Goal: Navigation & Orientation: Find specific page/section

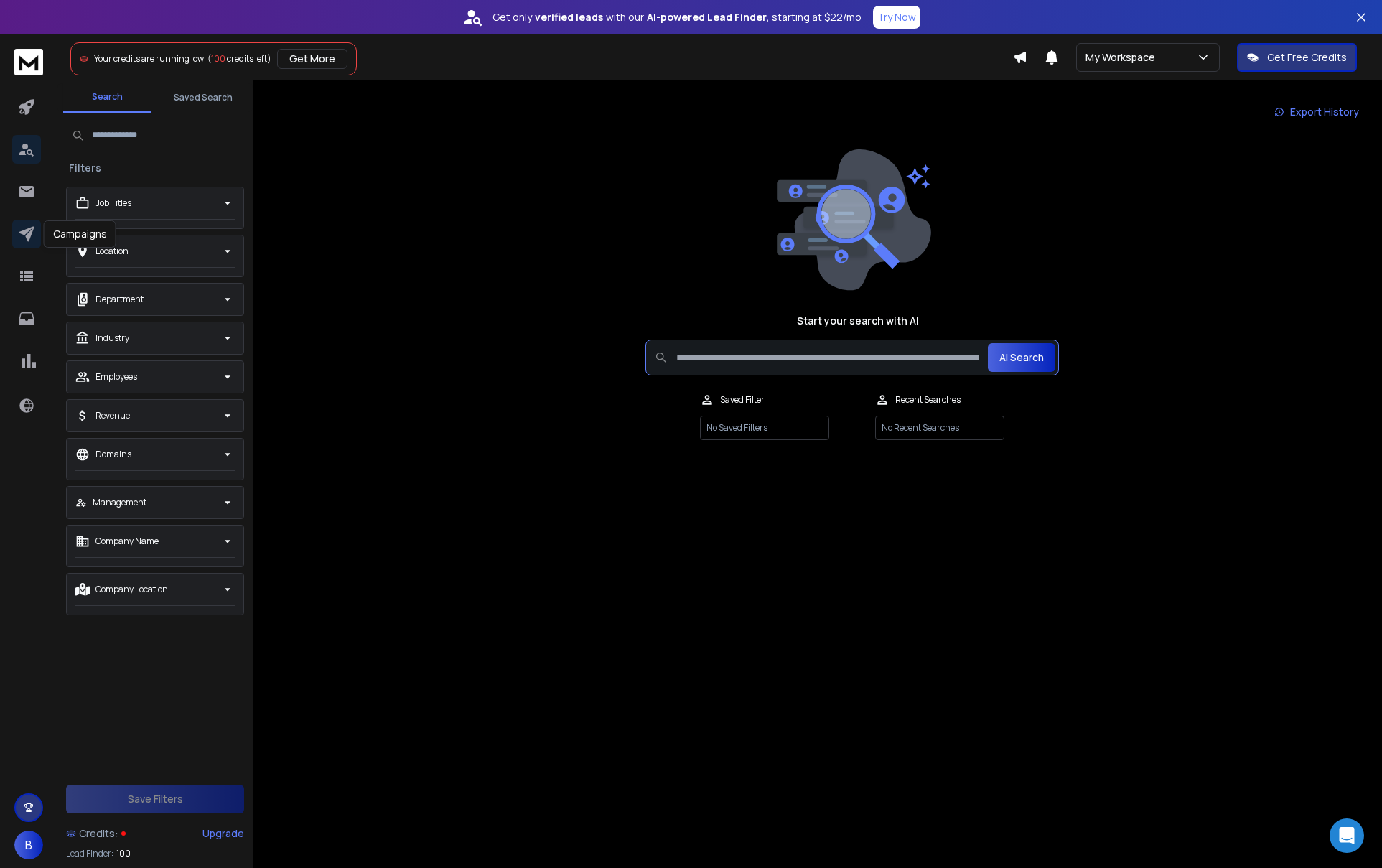
click at [23, 233] on icon at bounding box center [27, 233] width 15 height 15
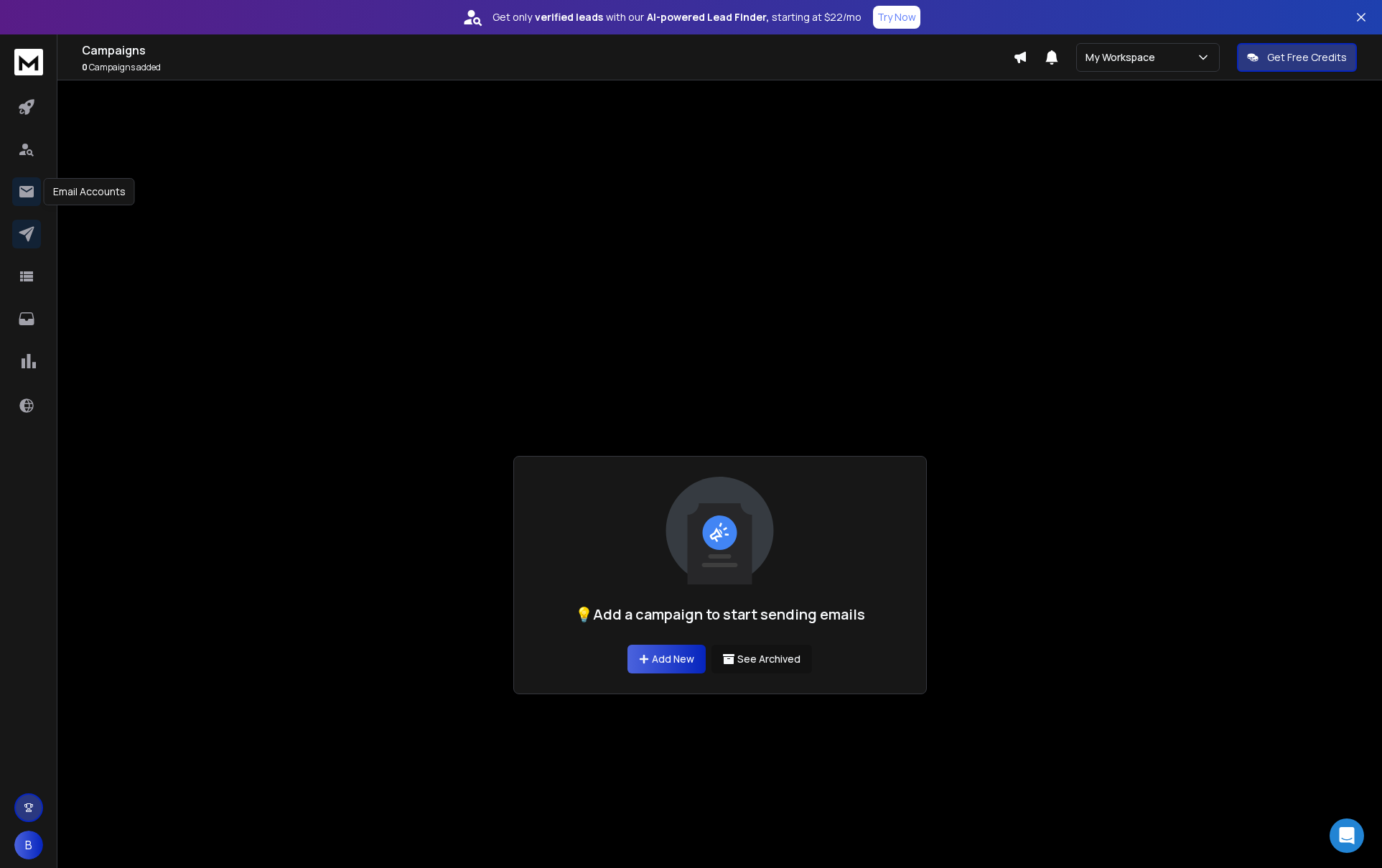
click at [30, 205] on link at bounding box center [27, 192] width 29 height 29
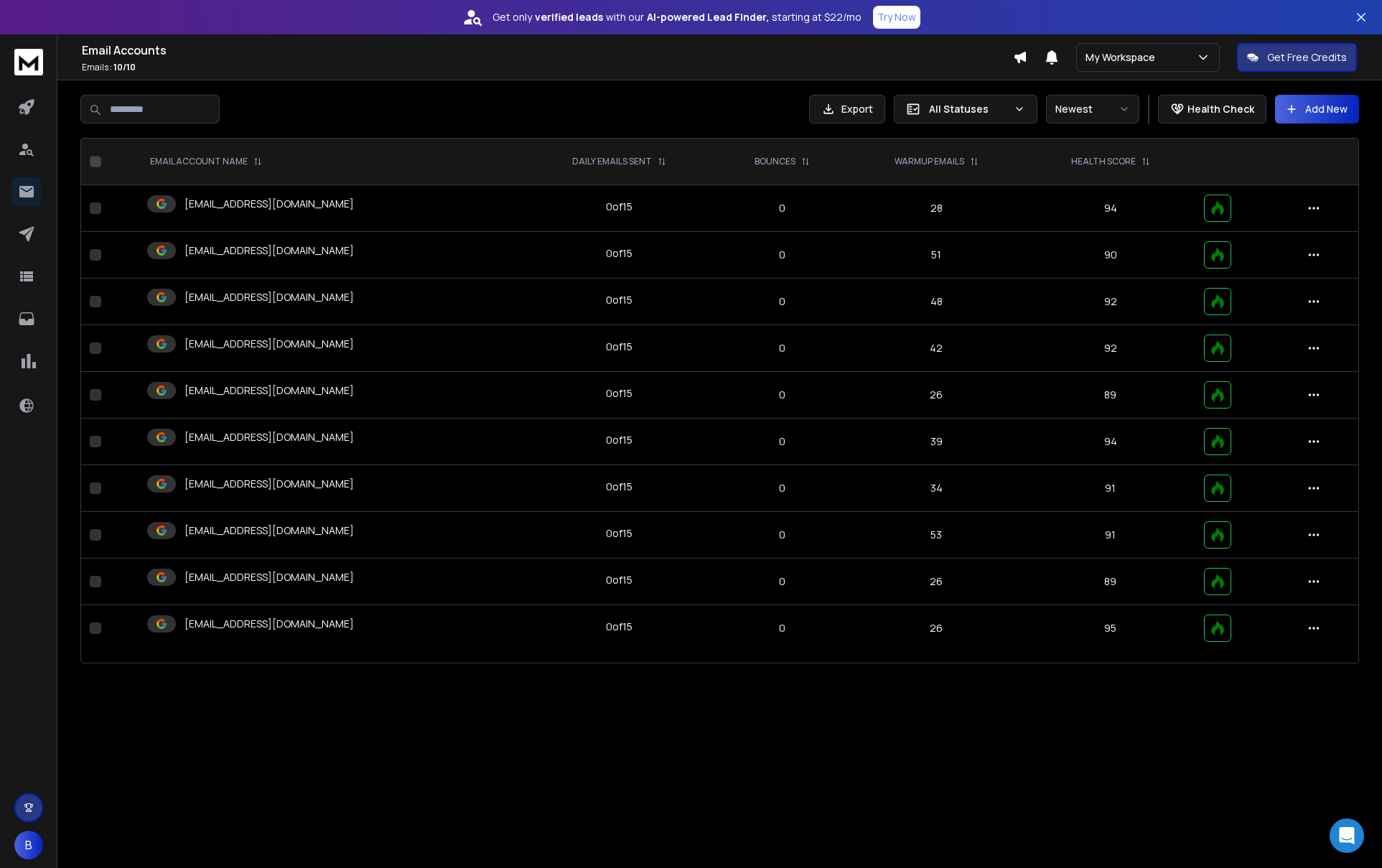
drag, startPoint x: 1146, startPoint y: 693, endPoint x: 1048, endPoint y: 706, distance: 98.9
click at [1048, 706] on div "Get only verified leads with our AI-powered Lead Finder, starting at $22/mo Try…" at bounding box center [691, 434] width 1382 height 868
click at [1139, 770] on div "Get only verified leads with our AI-powered Lead Finder, starting at $22/mo Try…" at bounding box center [691, 434] width 1382 height 868
click at [27, 310] on link at bounding box center [27, 319] width 29 height 29
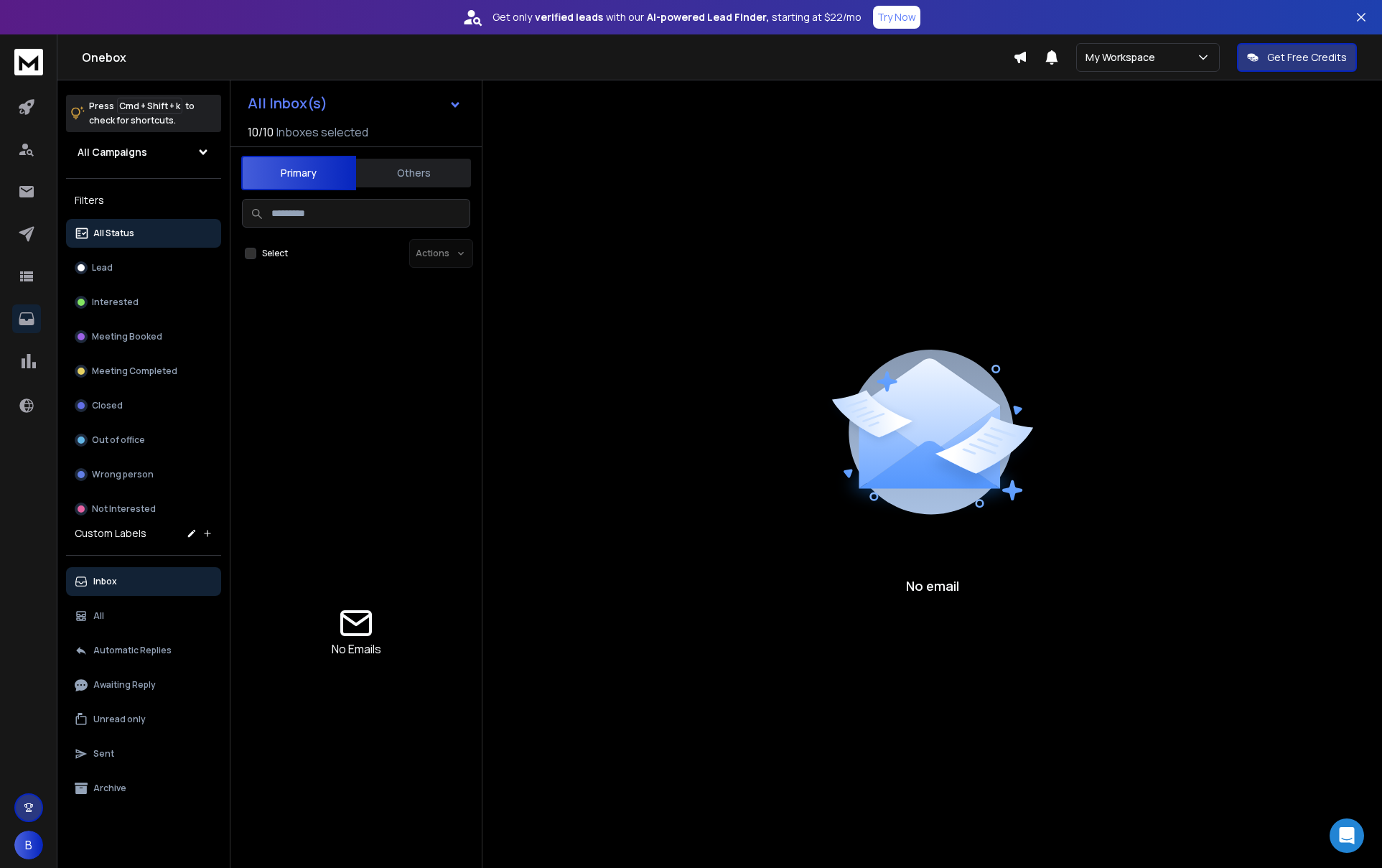
click at [404, 174] on button "Others" at bounding box center [413, 173] width 115 height 32
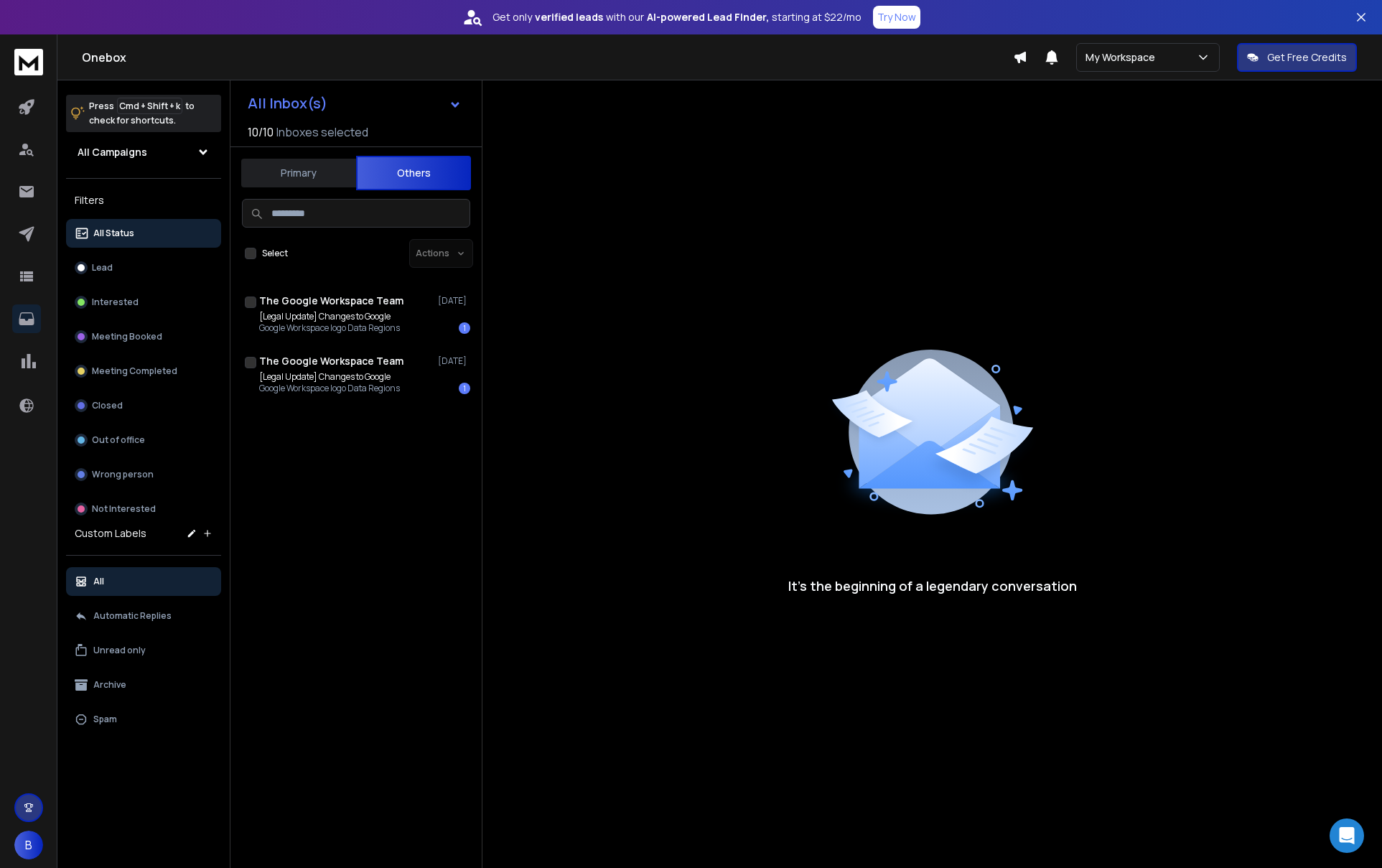
click at [338, 173] on button "Primary" at bounding box center [298, 173] width 115 height 32
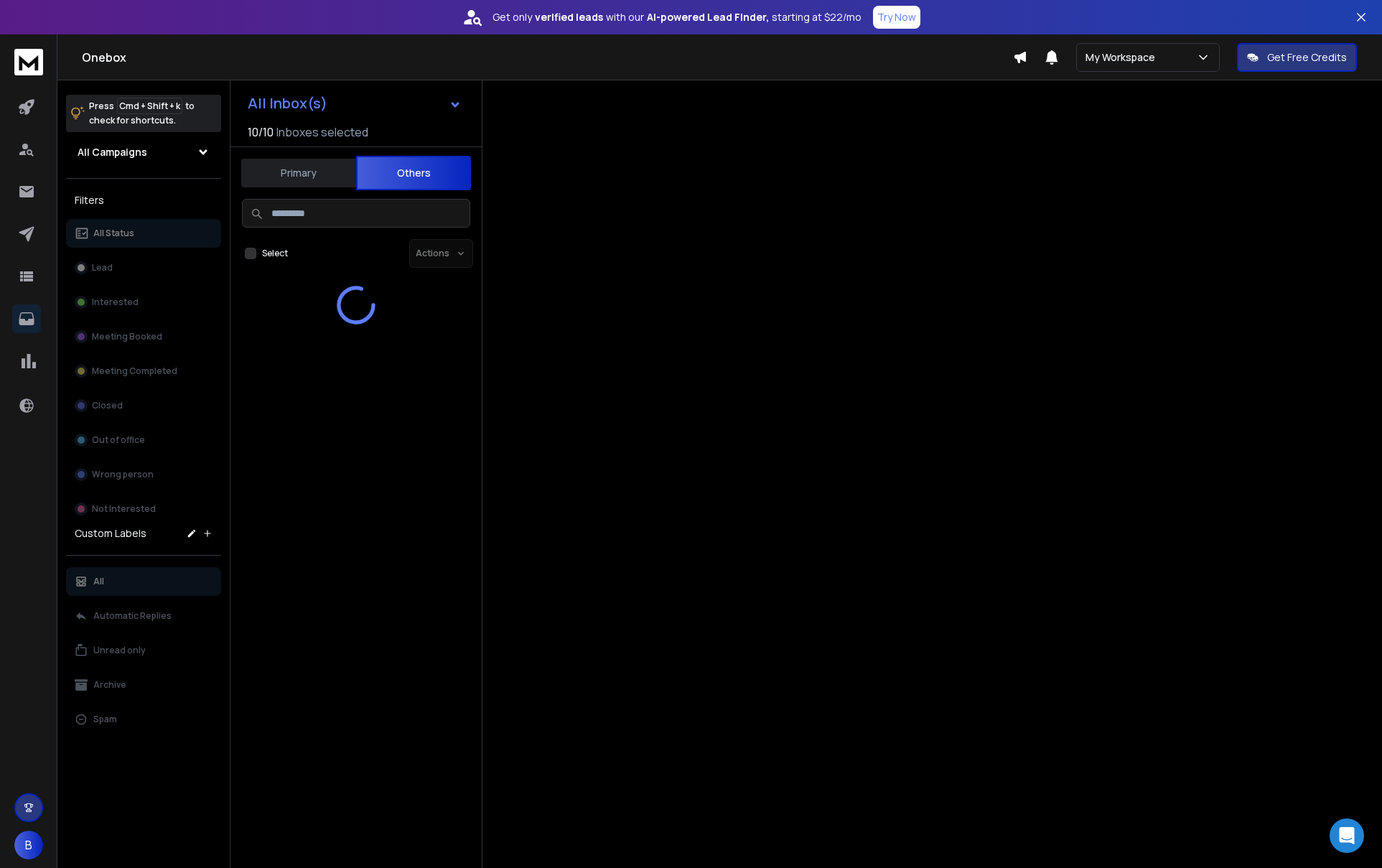
click at [405, 180] on button "Others" at bounding box center [413, 173] width 115 height 34
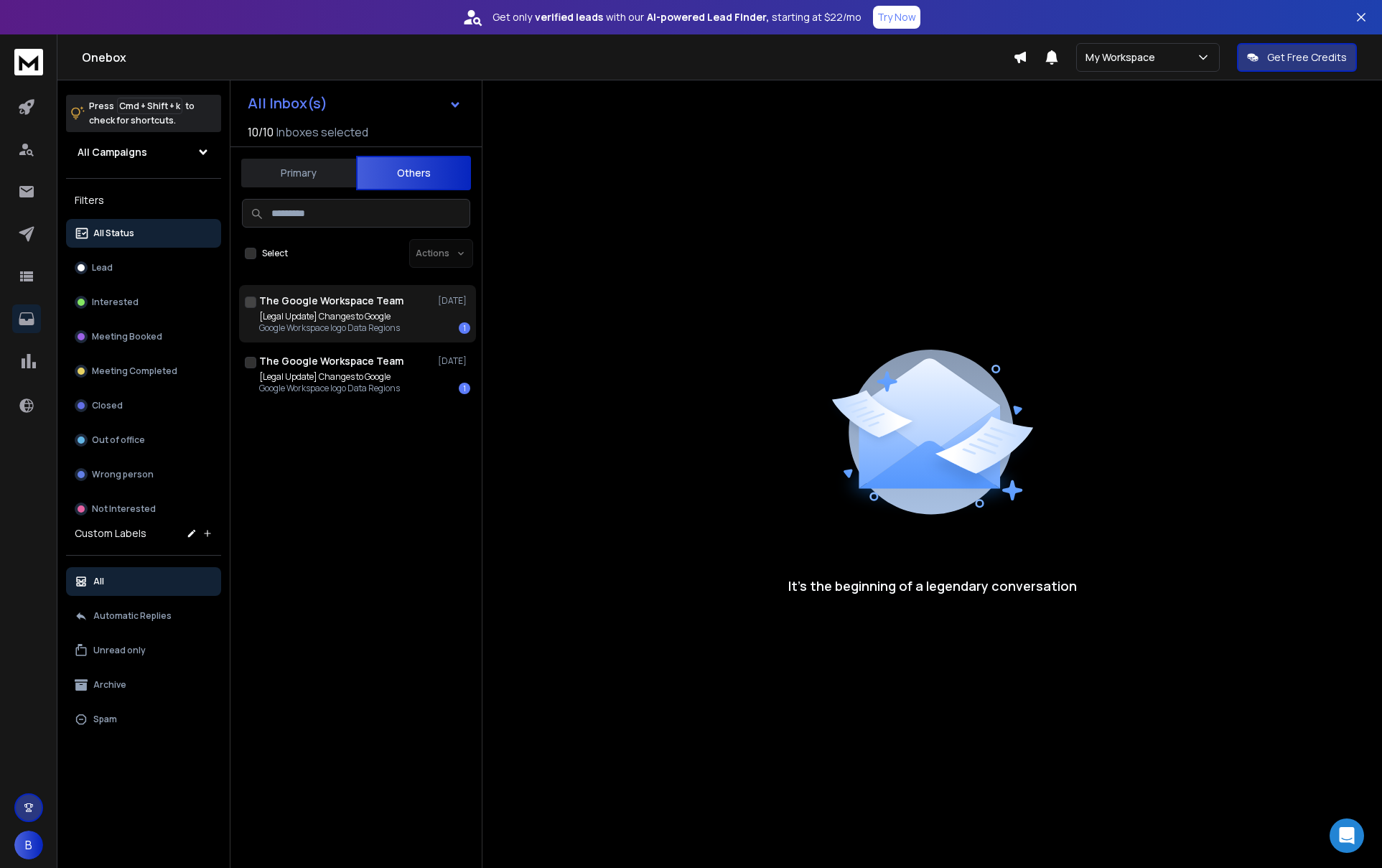
click at [393, 328] on p "Google Workspace logo Data Regions" at bounding box center [329, 328] width 141 height 11
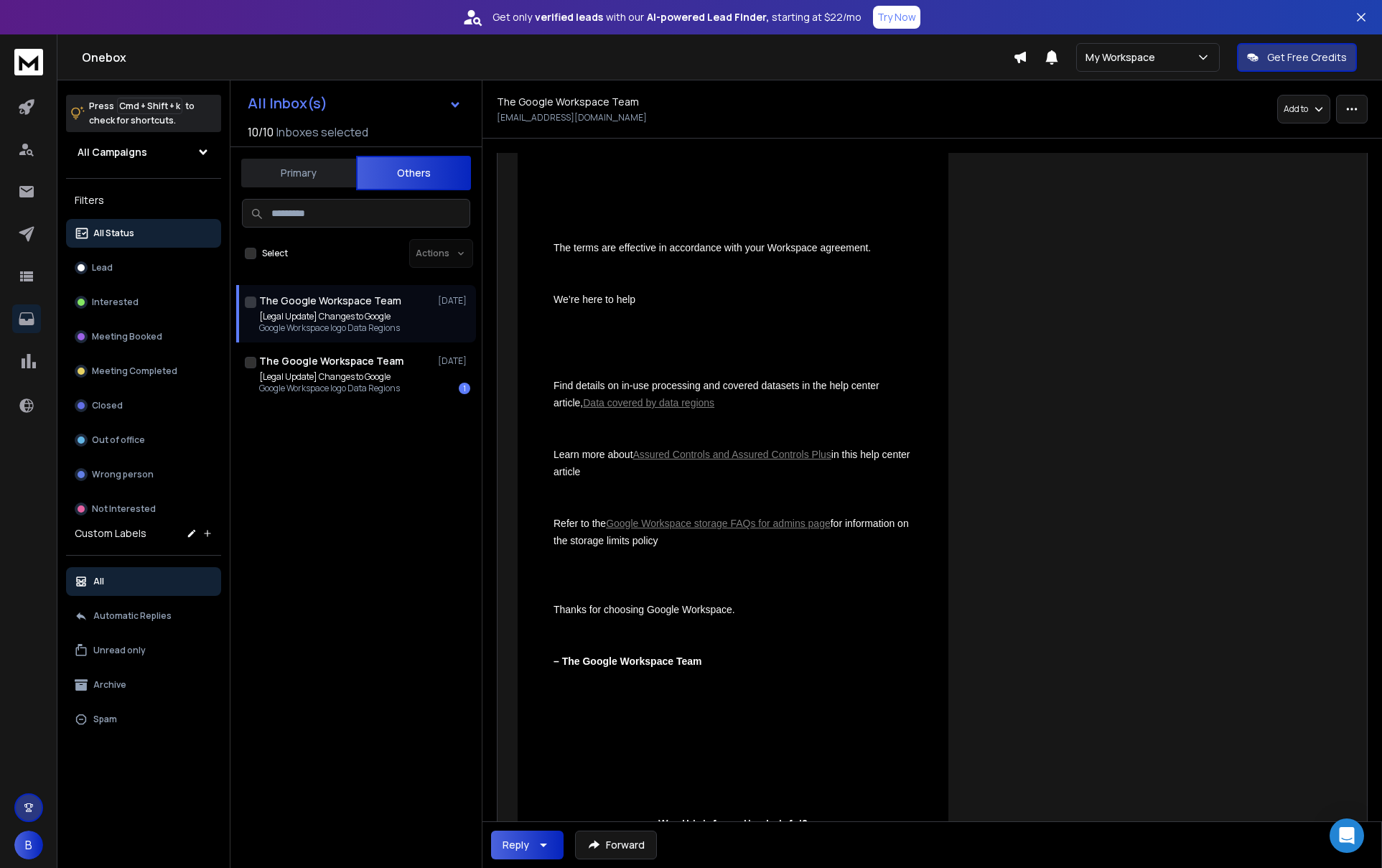
scroll to position [1994, 0]
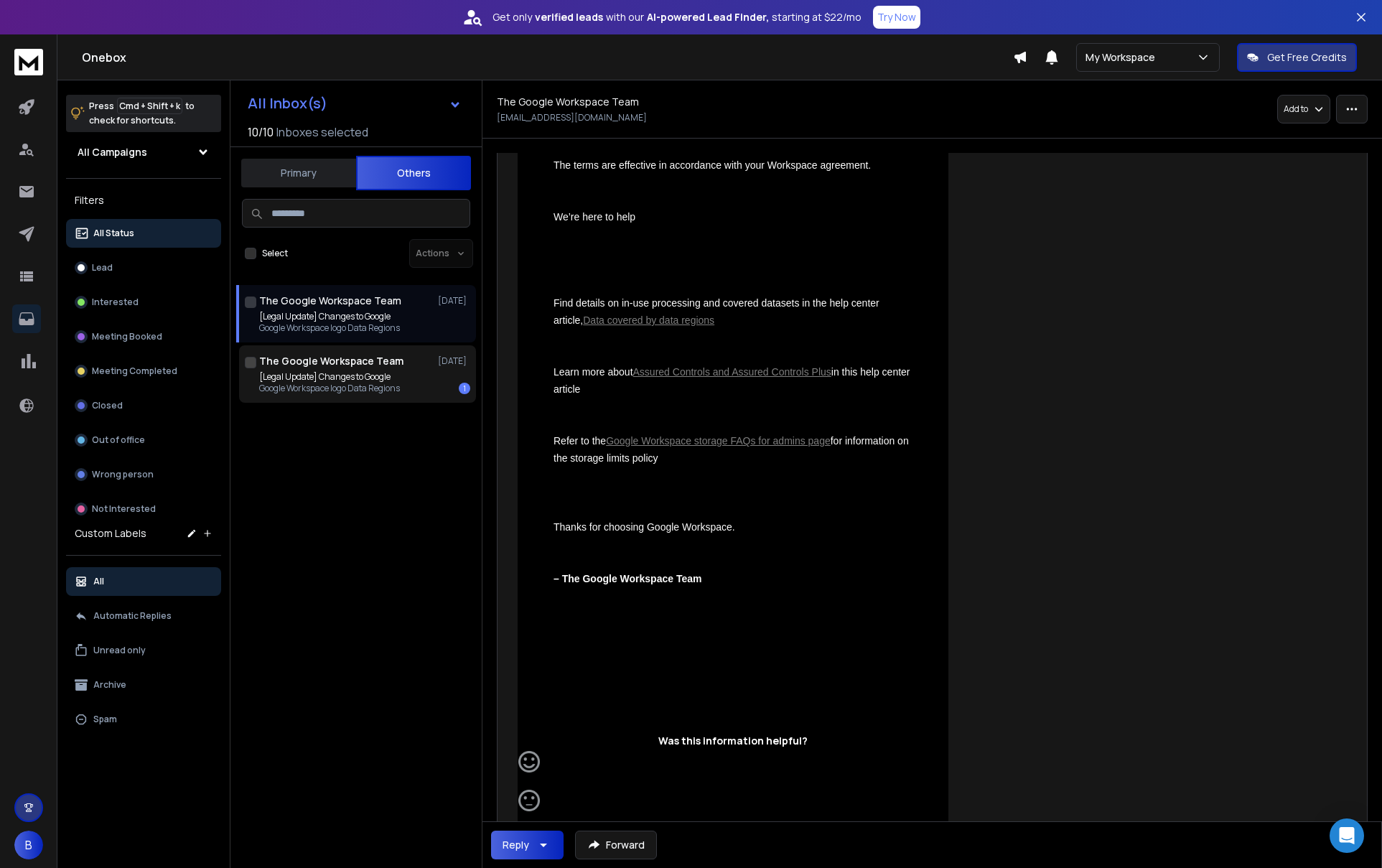
click at [400, 385] on p "Google Workspace logo Data Regions" at bounding box center [329, 388] width 141 height 11
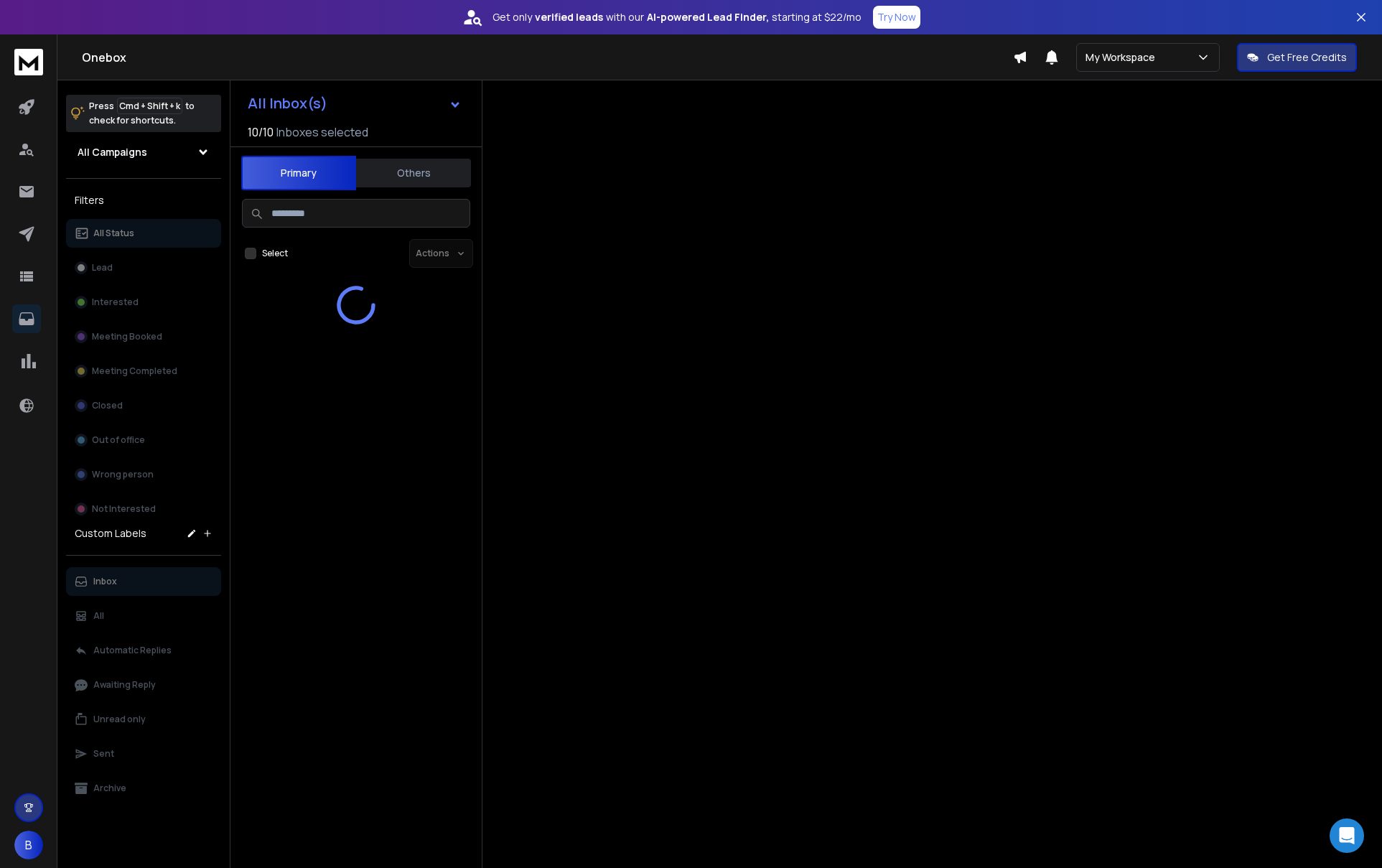
click at [310, 166] on button "Primary" at bounding box center [298, 173] width 115 height 34
